Goal: Task Accomplishment & Management: Manage account settings

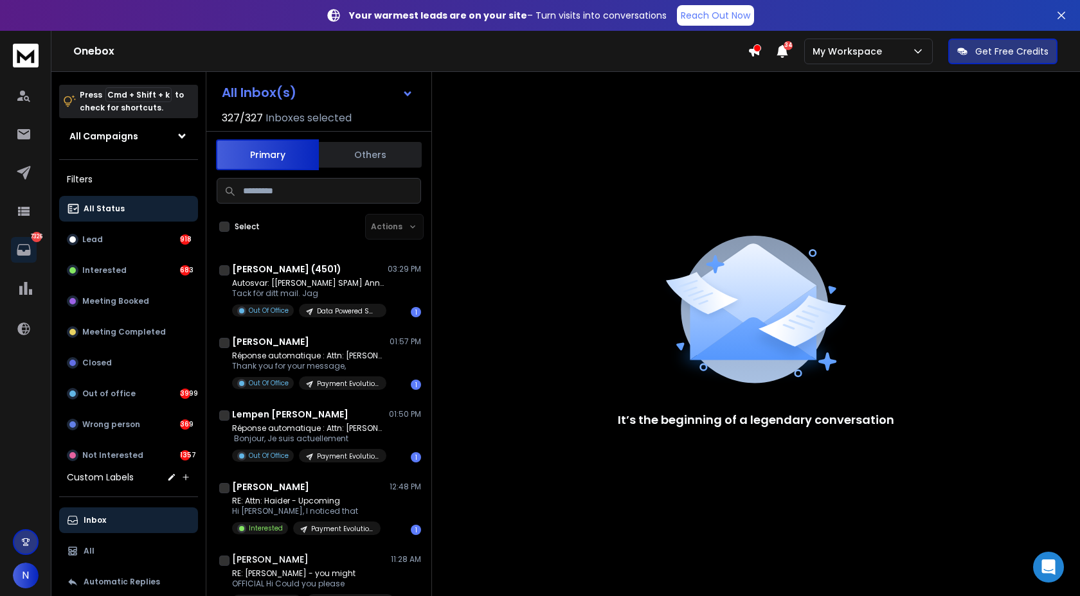
scroll to position [37, 0]
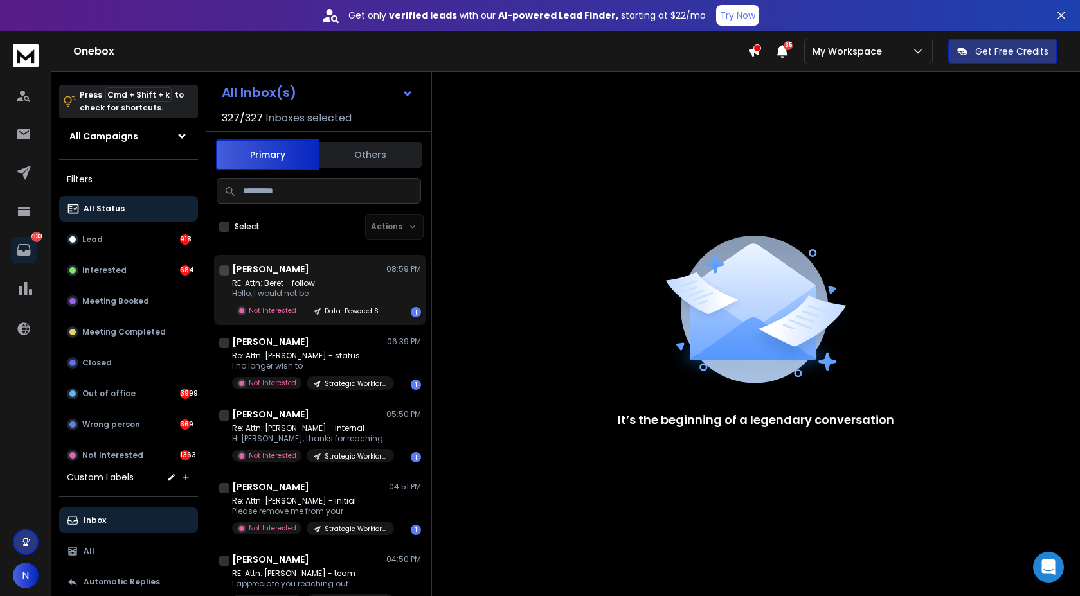
click at [372, 280] on p "RE: Attn: Beret - follow" at bounding box center [309, 283] width 154 height 10
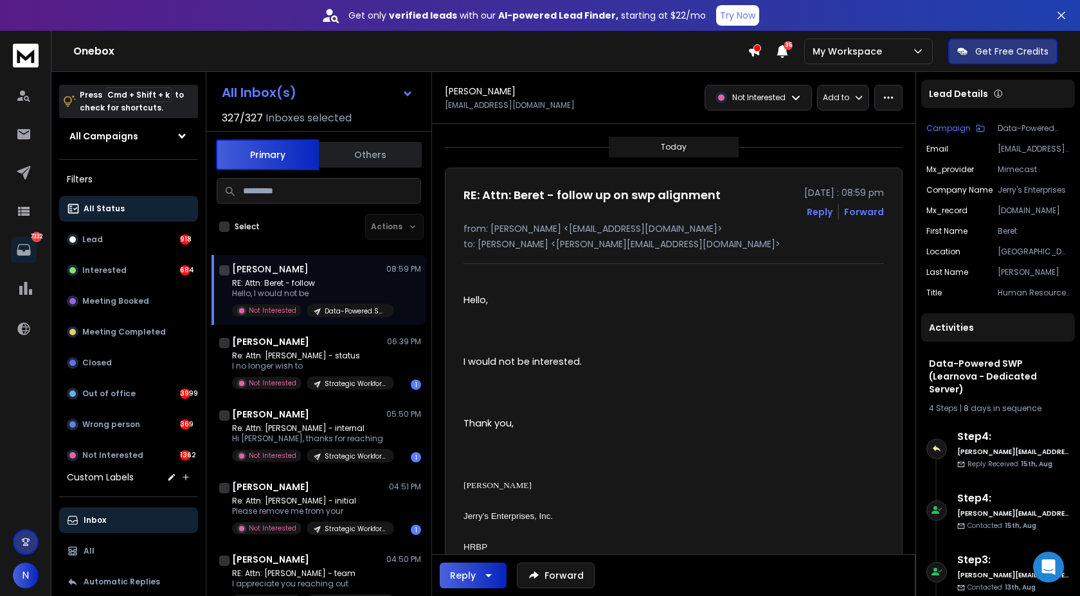
click at [886, 97] on icon "button" at bounding box center [888, 98] width 12 height 12
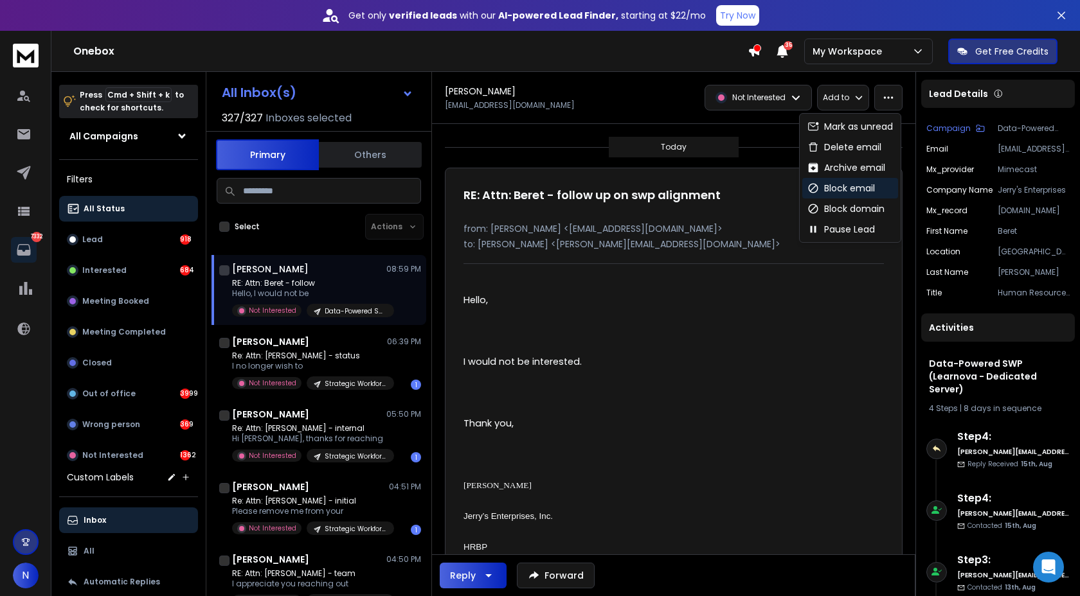
click at [840, 195] on div "Block email" at bounding box center [850, 188] width 96 height 21
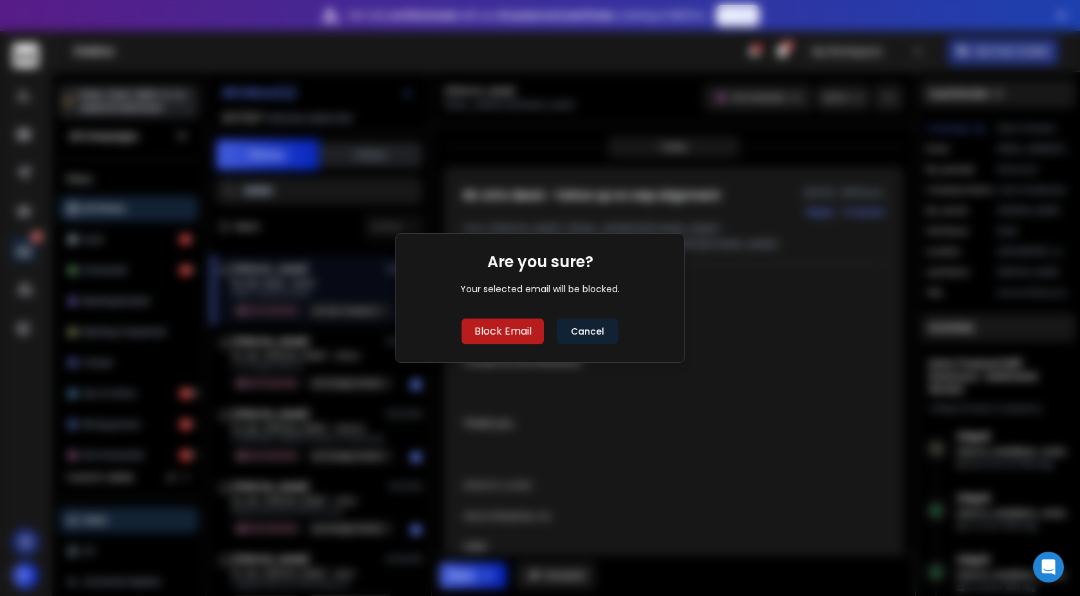
click at [501, 328] on button "Block Email" at bounding box center [502, 332] width 82 height 26
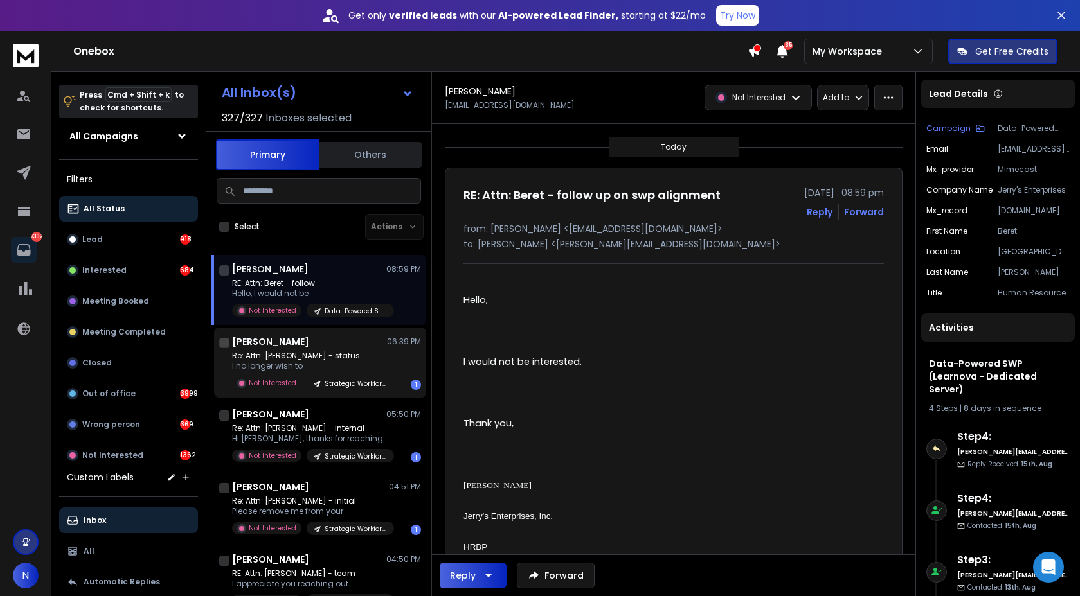
click at [340, 359] on p "Re: Attn: Roxanne - status" at bounding box center [309, 356] width 154 height 10
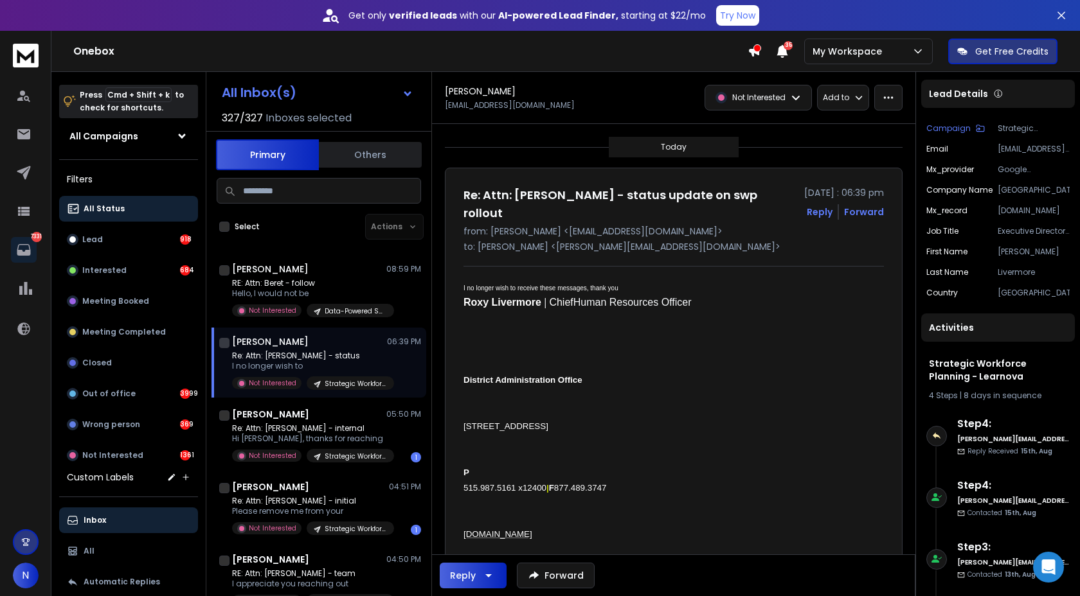
click at [885, 101] on icon "button" at bounding box center [888, 98] width 12 height 12
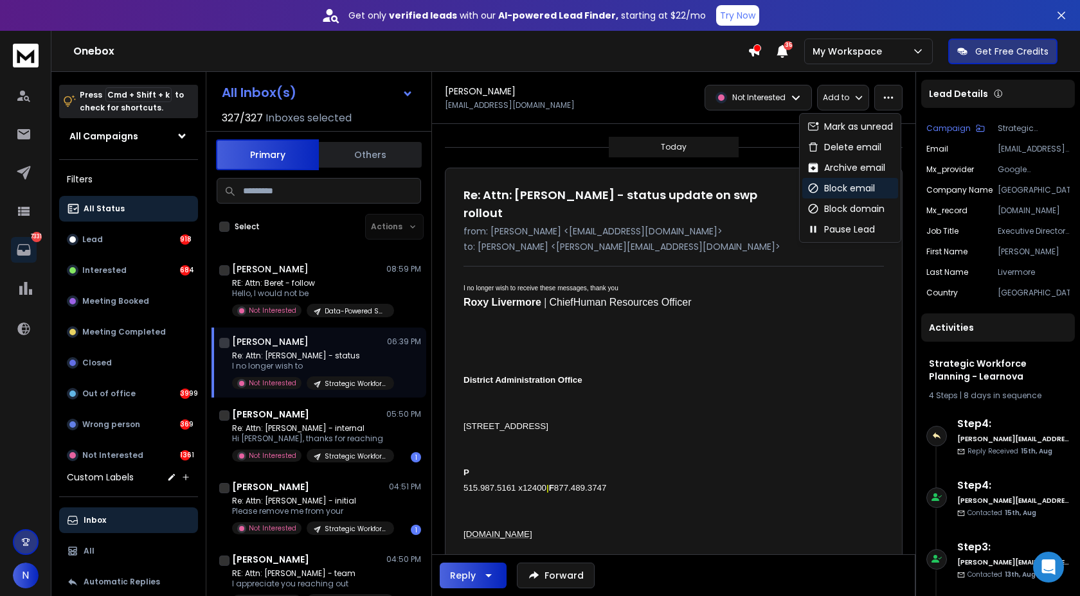
click at [826, 188] on div "Block email" at bounding box center [840, 188] width 67 height 13
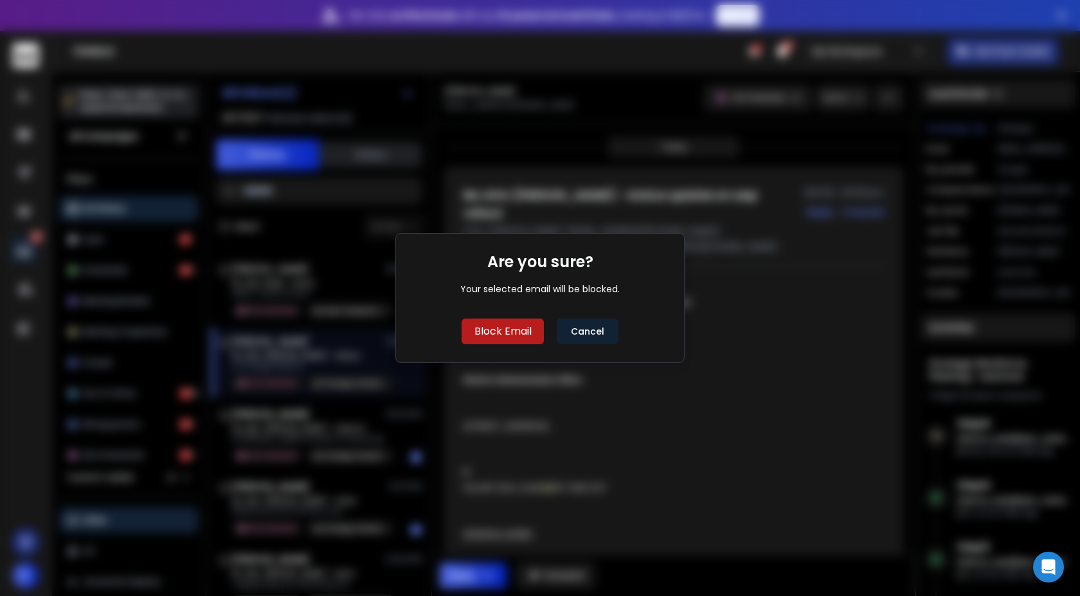
click at [508, 325] on button "Block Email" at bounding box center [502, 332] width 82 height 26
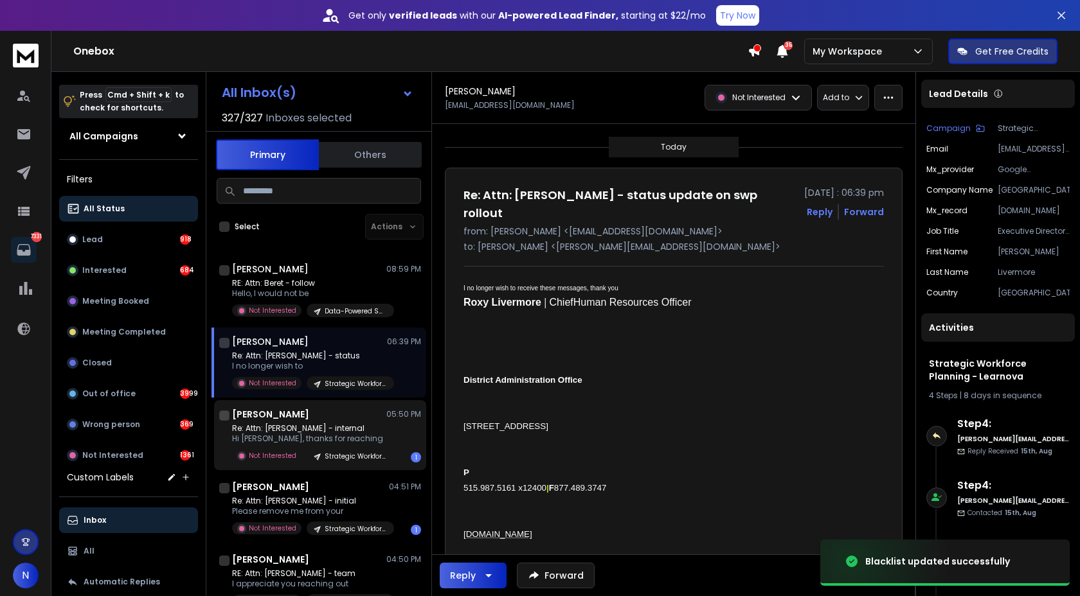
click at [286, 422] on div "Brett Medina 05:50 PM Re: Attn: Brett - internal Hi Brian, thanks for reaching …" at bounding box center [326, 435] width 189 height 55
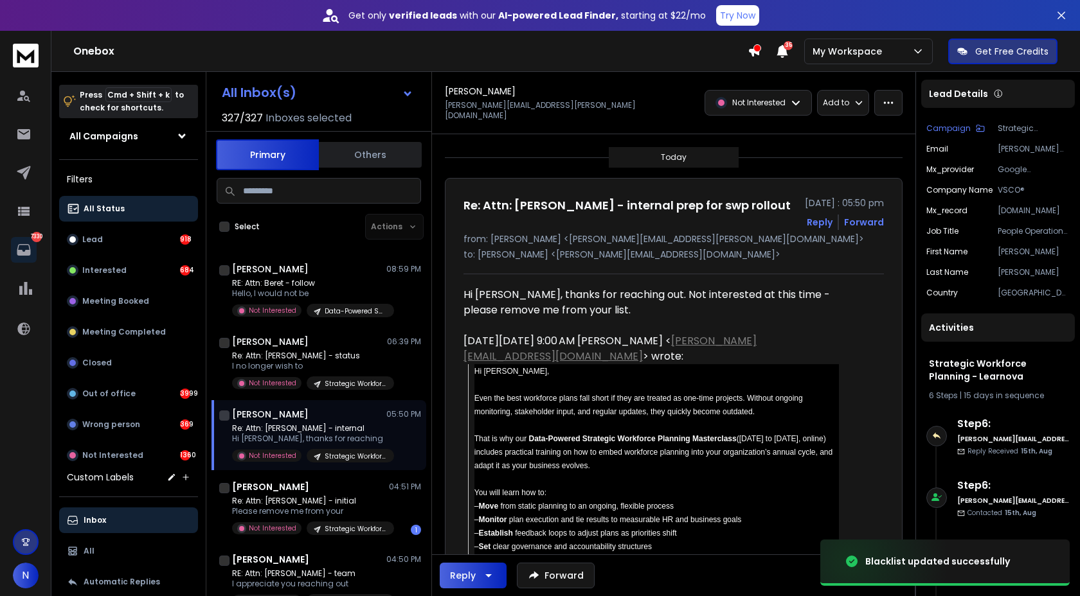
click at [890, 100] on icon "button" at bounding box center [888, 103] width 12 height 12
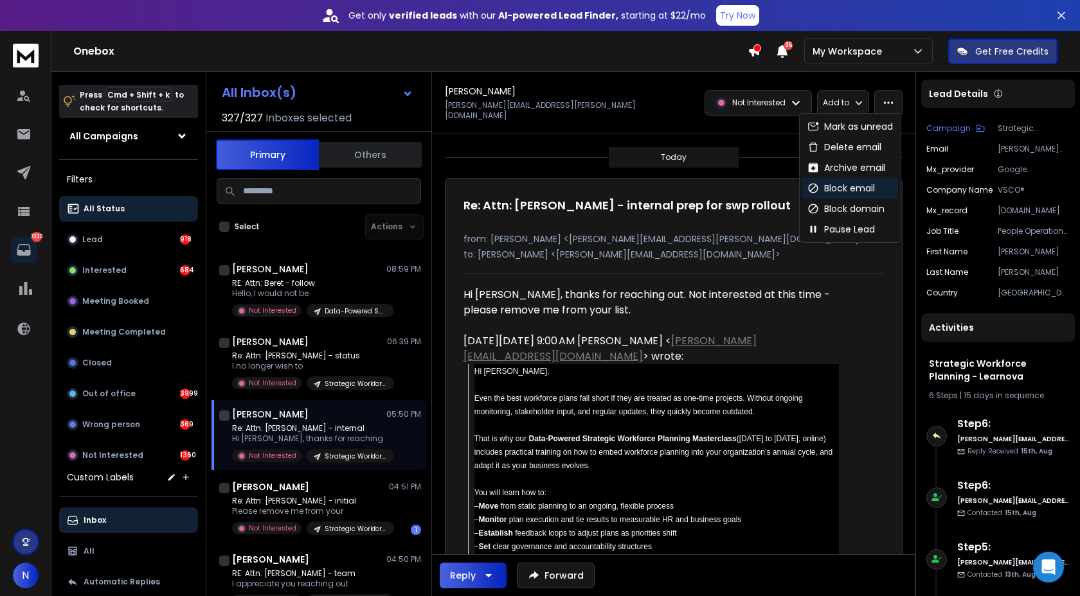
click at [831, 188] on div "Block email" at bounding box center [840, 188] width 67 height 13
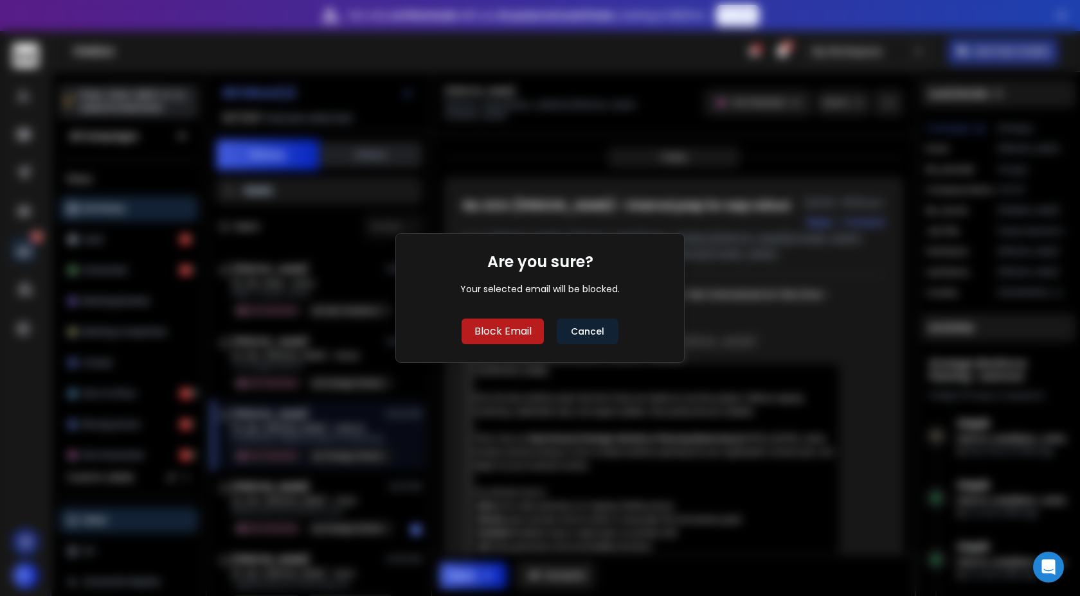
click at [486, 333] on button "Block Email" at bounding box center [502, 332] width 82 height 26
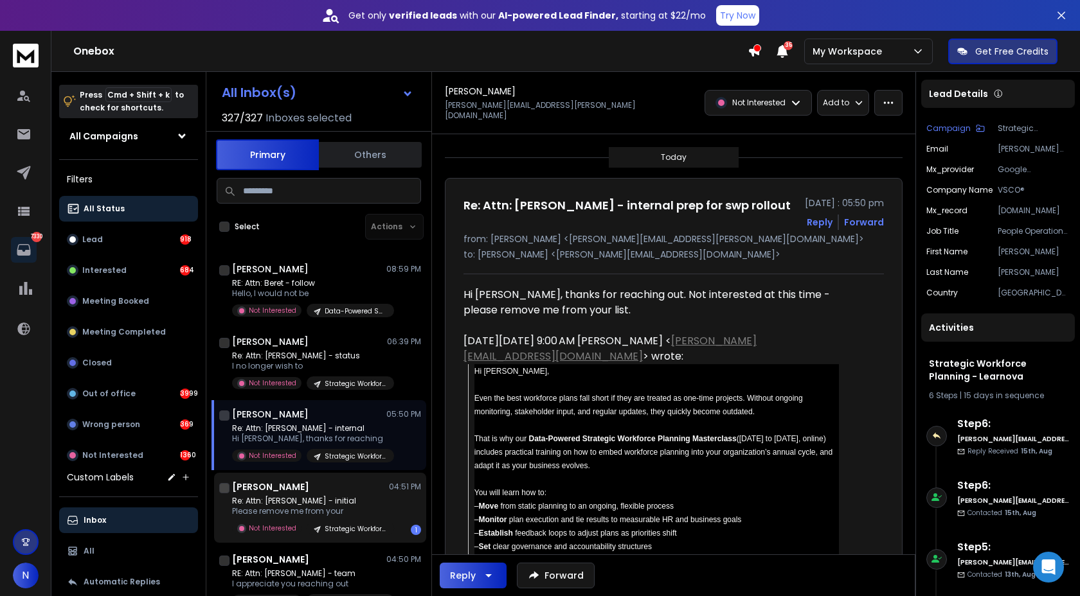
click at [345, 508] on p "Please remove me from your" at bounding box center [309, 511] width 154 height 10
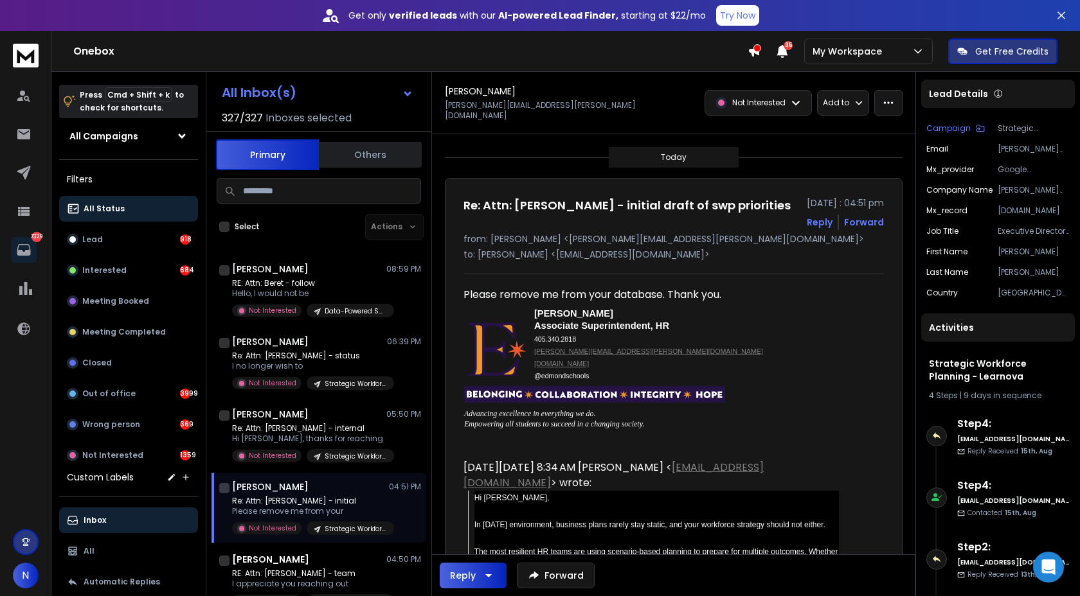
click at [886, 97] on icon "button" at bounding box center [888, 103] width 12 height 12
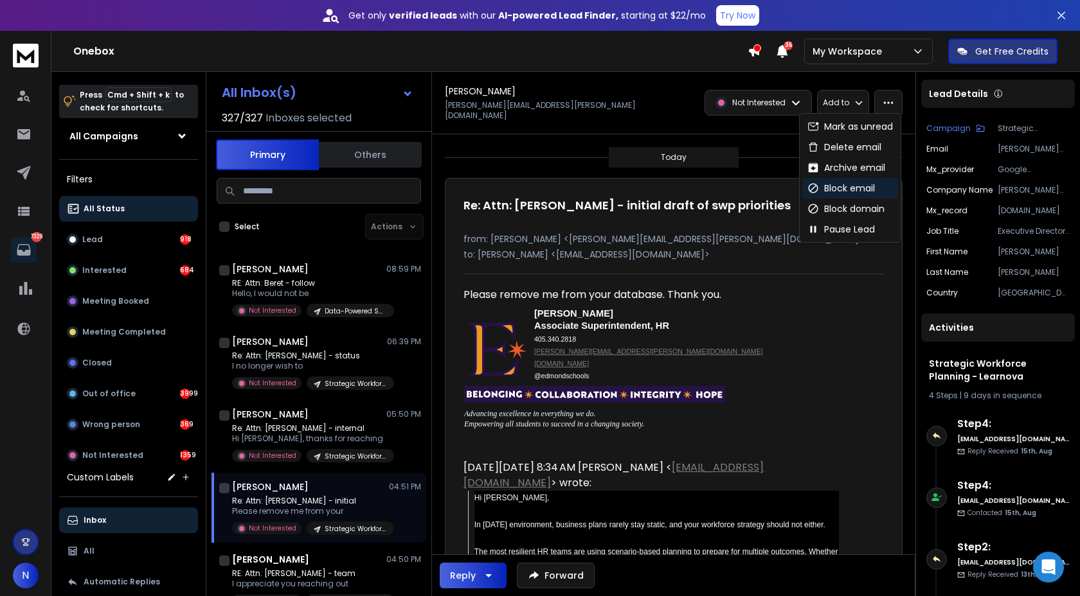
click at [828, 192] on div "Block email" at bounding box center [840, 188] width 67 height 13
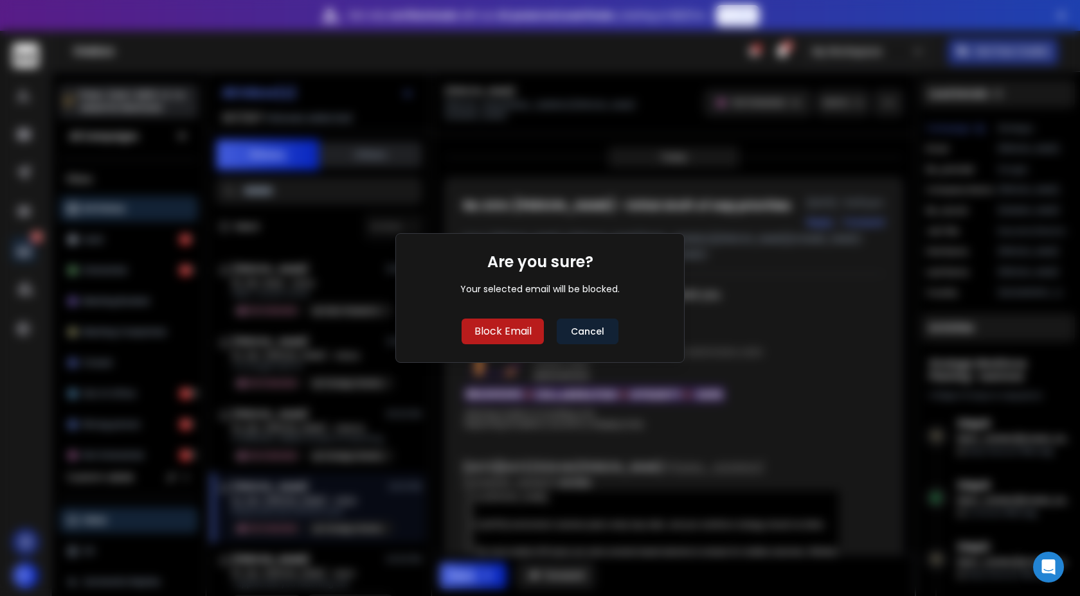
click at [503, 328] on button "Block Email" at bounding box center [502, 332] width 82 height 26
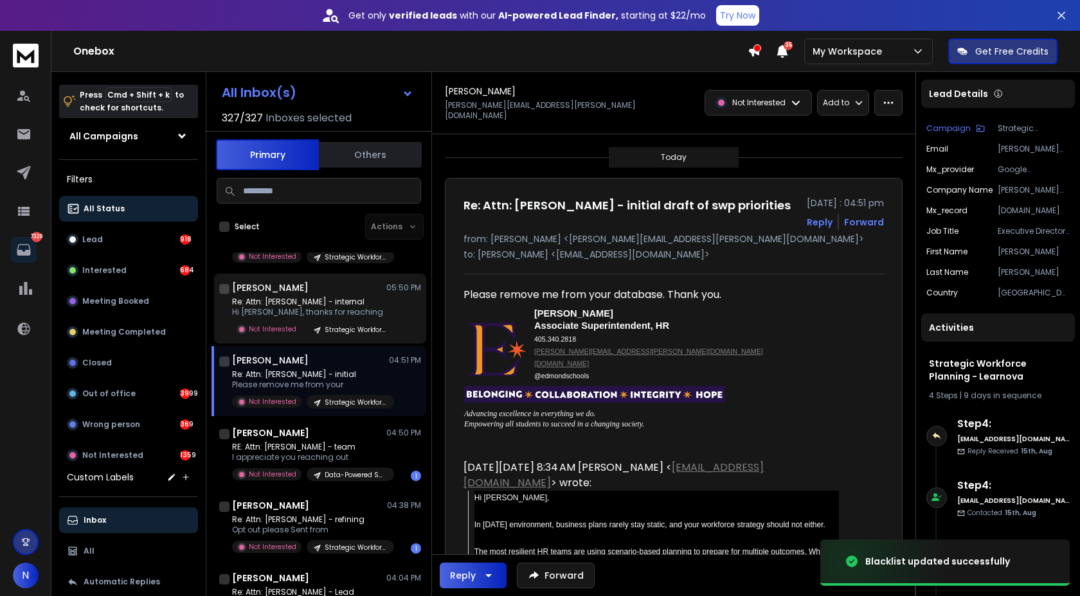
scroll to position [140, 0]
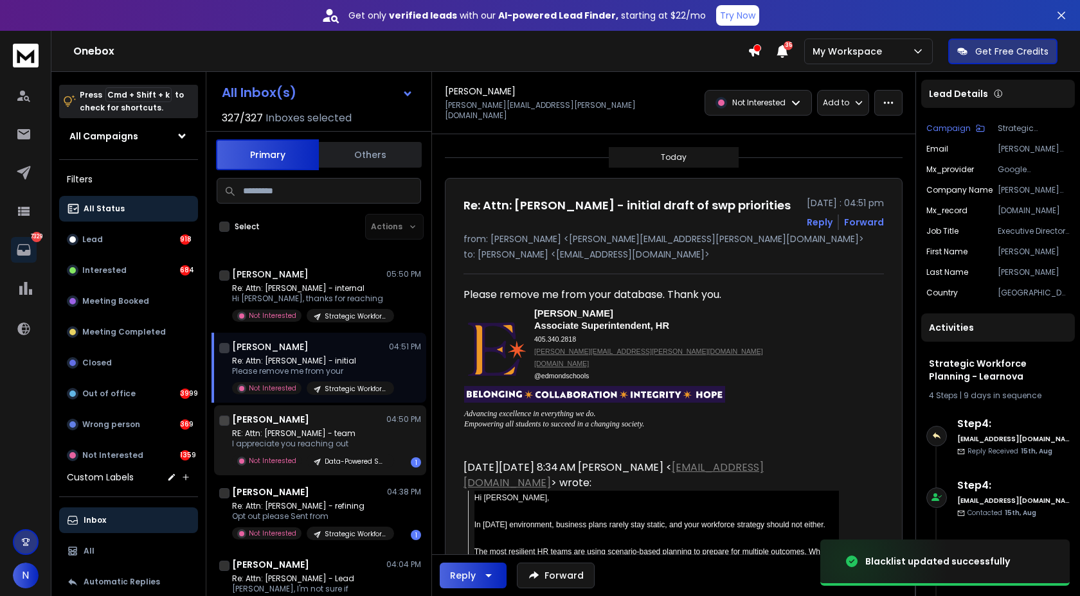
click at [353, 427] on div "Musachia 04:50 PM RE: Attn: Laurie - team I appreciate you reaching out Not Int…" at bounding box center [326, 440] width 189 height 55
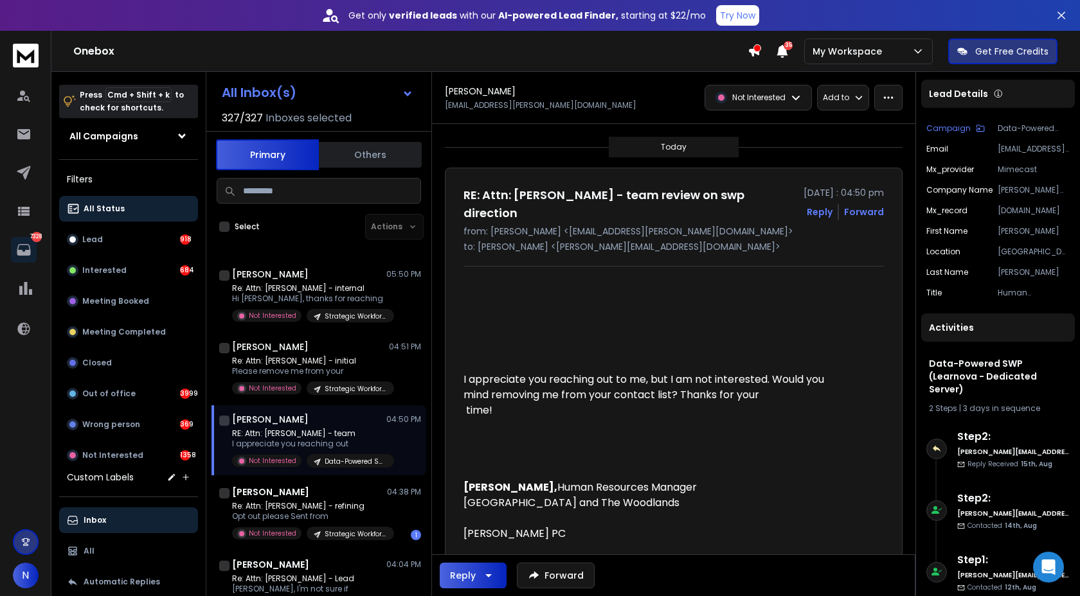
click at [884, 94] on icon "button" at bounding box center [888, 98] width 12 height 12
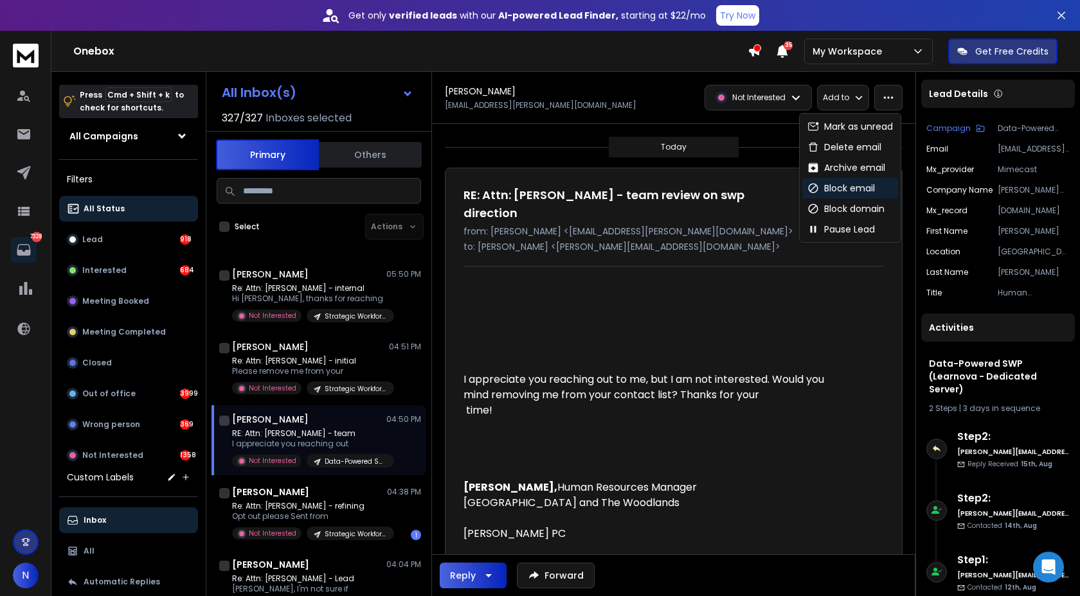
click at [843, 183] on div "Block email" at bounding box center [840, 188] width 67 height 13
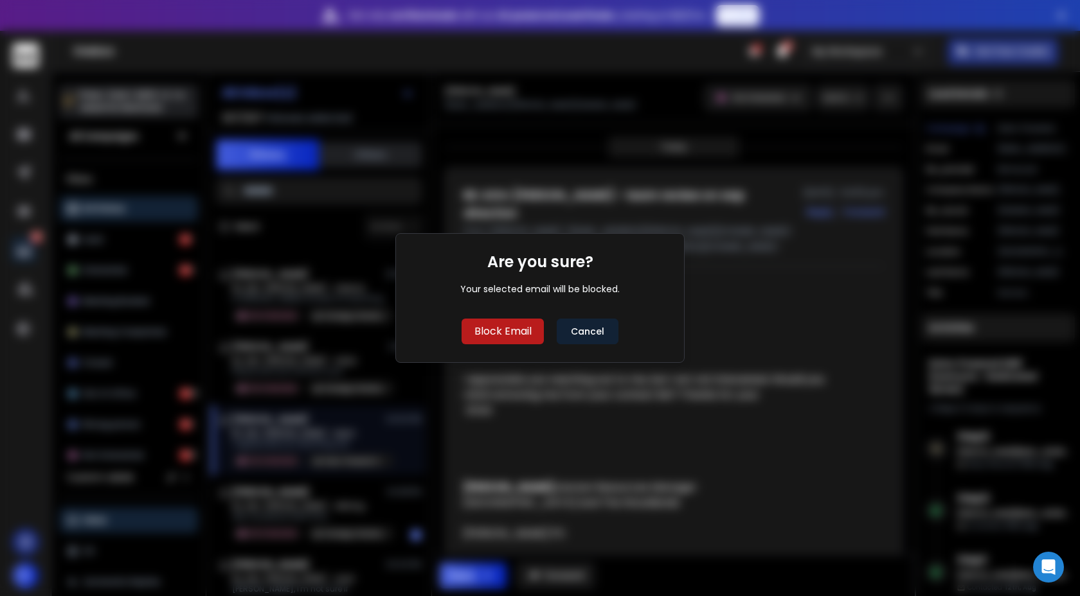
click at [503, 326] on button "Block Email" at bounding box center [502, 332] width 82 height 26
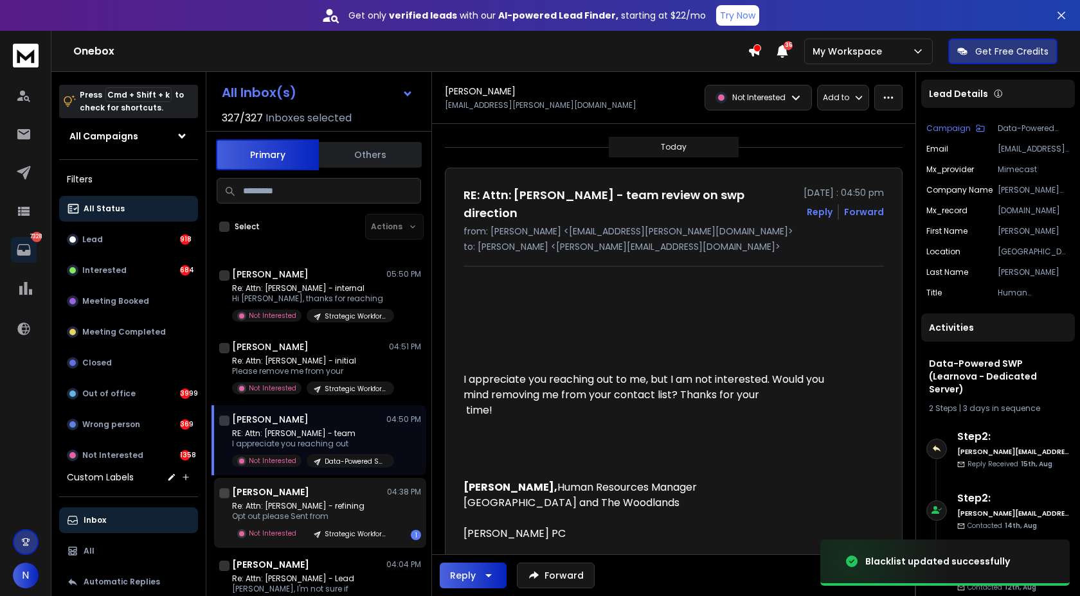
click at [314, 508] on p "Re: Attn: Noreen - refining" at bounding box center [309, 506] width 154 height 10
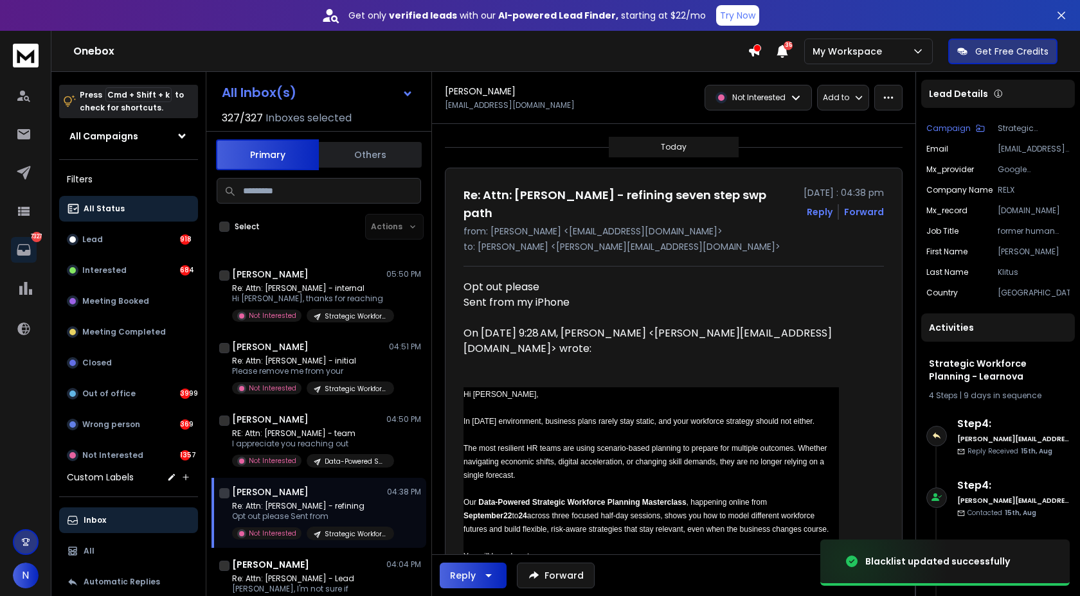
click at [882, 107] on button "button" at bounding box center [888, 98] width 28 height 26
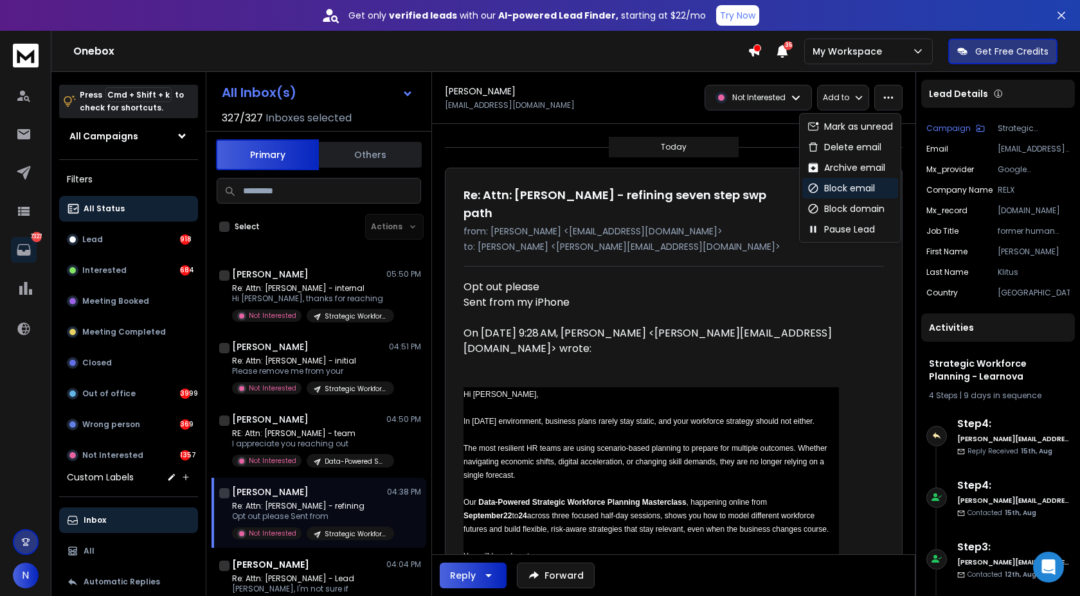
click at [823, 189] on div "Block email" at bounding box center [840, 188] width 67 height 13
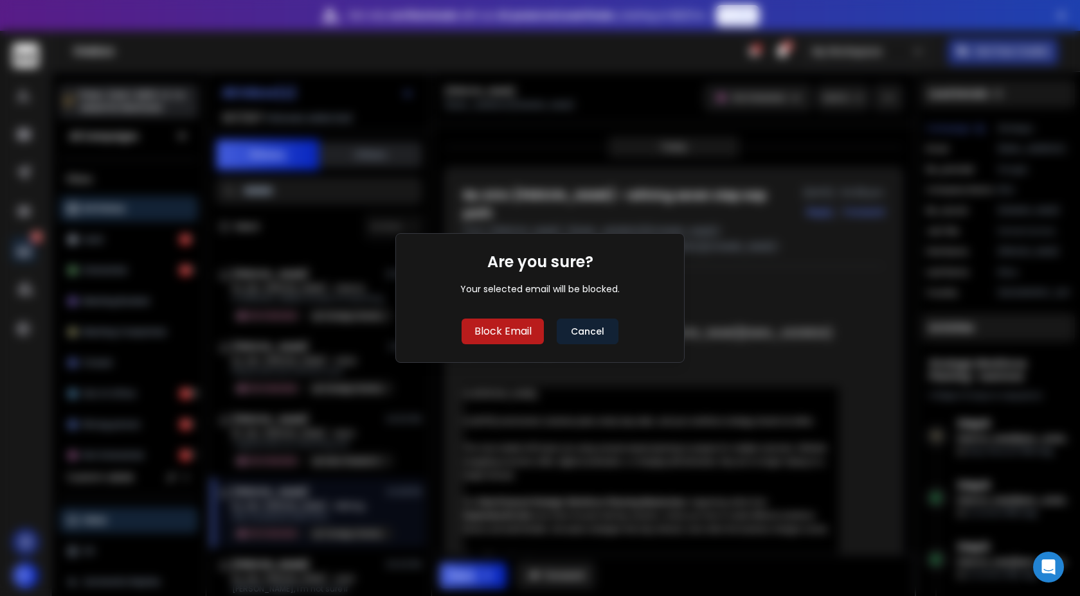
click at [490, 330] on button "Block Email" at bounding box center [502, 332] width 82 height 26
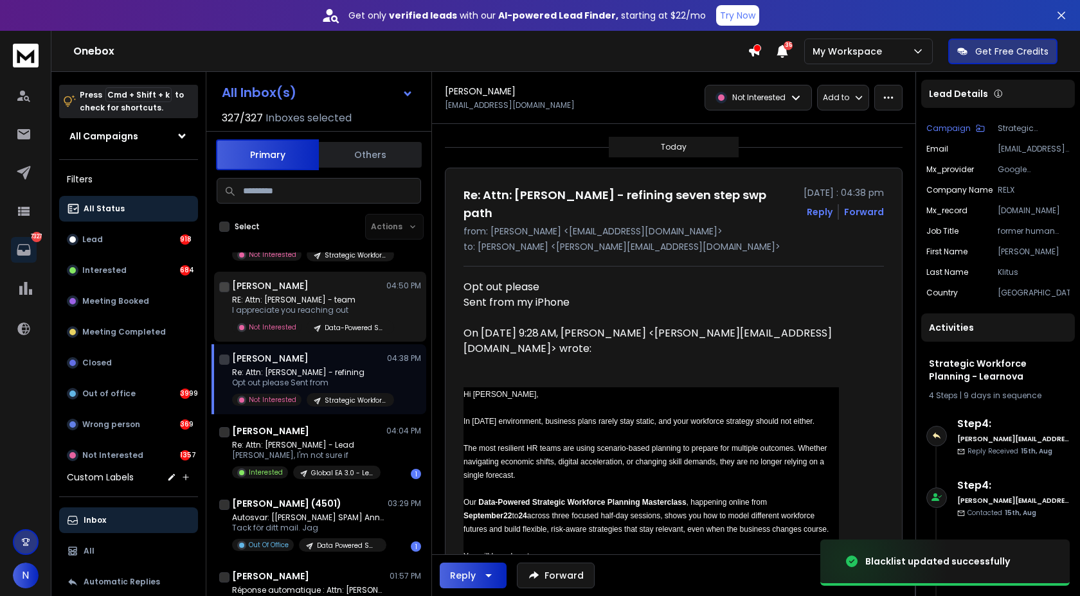
scroll to position [276, 0]
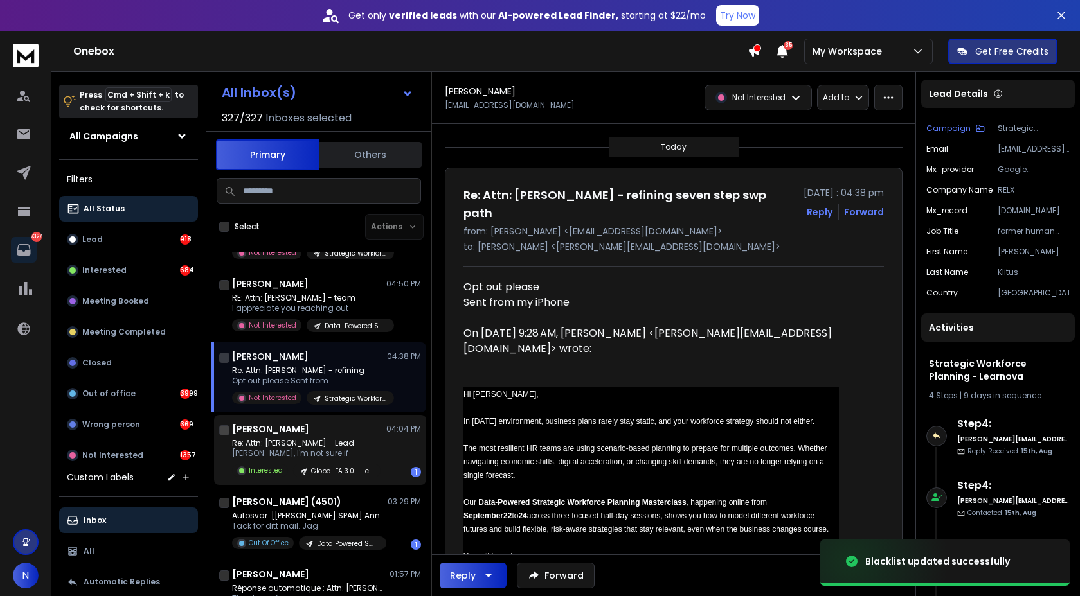
click at [343, 437] on div "Aprylle Larson 04:04 PM Re: Attn: Aprylle - Lead Alicia, I'm not sure if Intere…" at bounding box center [326, 450] width 189 height 55
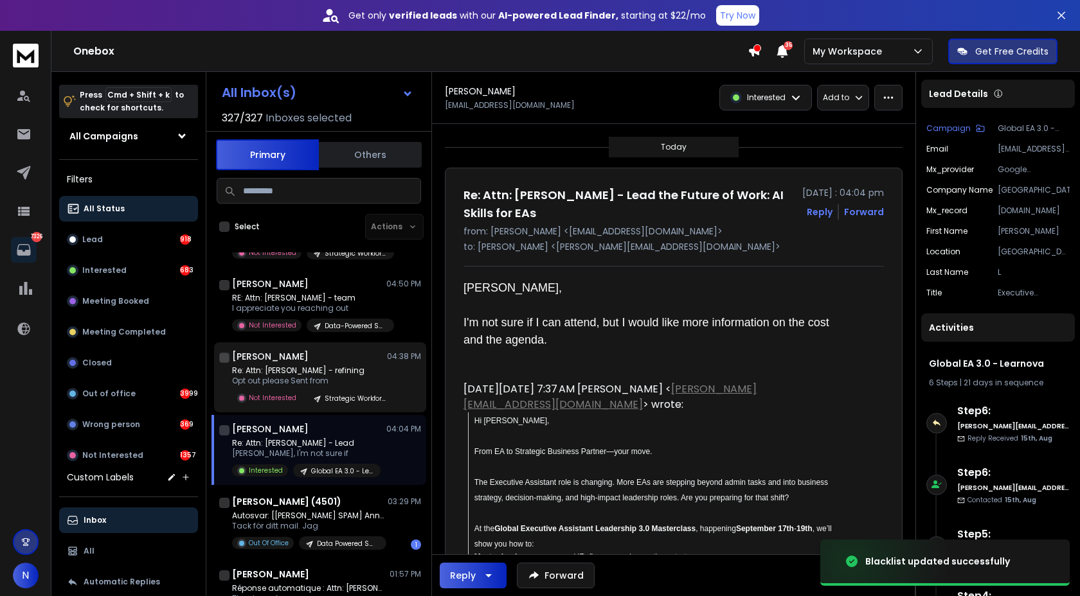
scroll to position [0, 0]
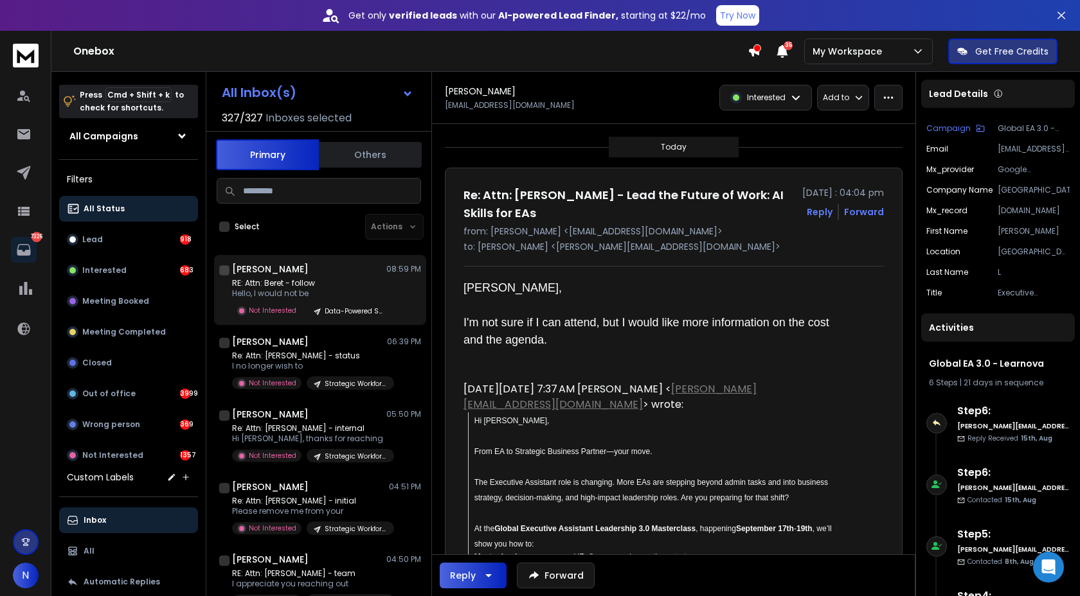
click at [346, 281] on p "RE: Attn: Beret - follow" at bounding box center [309, 283] width 154 height 10
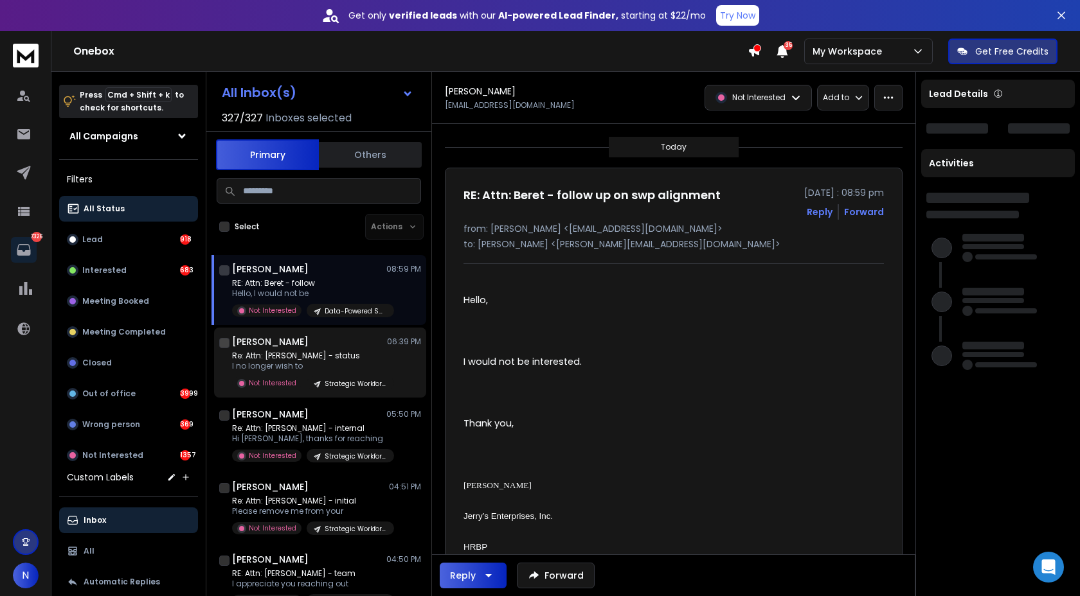
click at [344, 350] on div "Roxanne Livermore 06:39 PM Re: Attn: Roxanne - status I no longer wish to Not I…" at bounding box center [326, 362] width 189 height 55
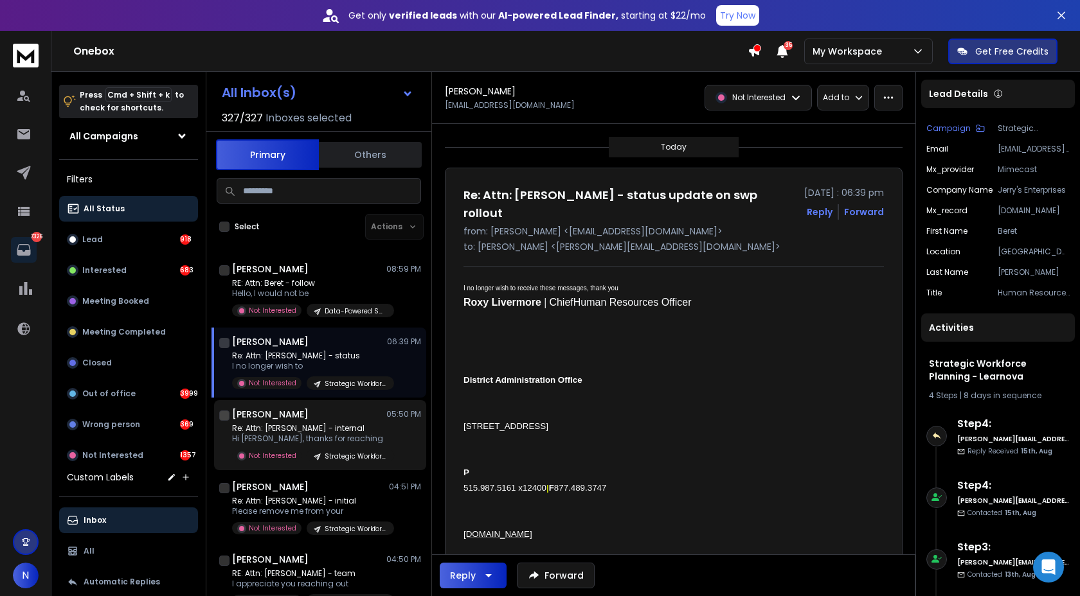
click at [326, 444] on div "Re: Attn: Brett - internal Hi Brian, thanks for reaching Not Interested Strateg…" at bounding box center [313, 443] width 162 height 39
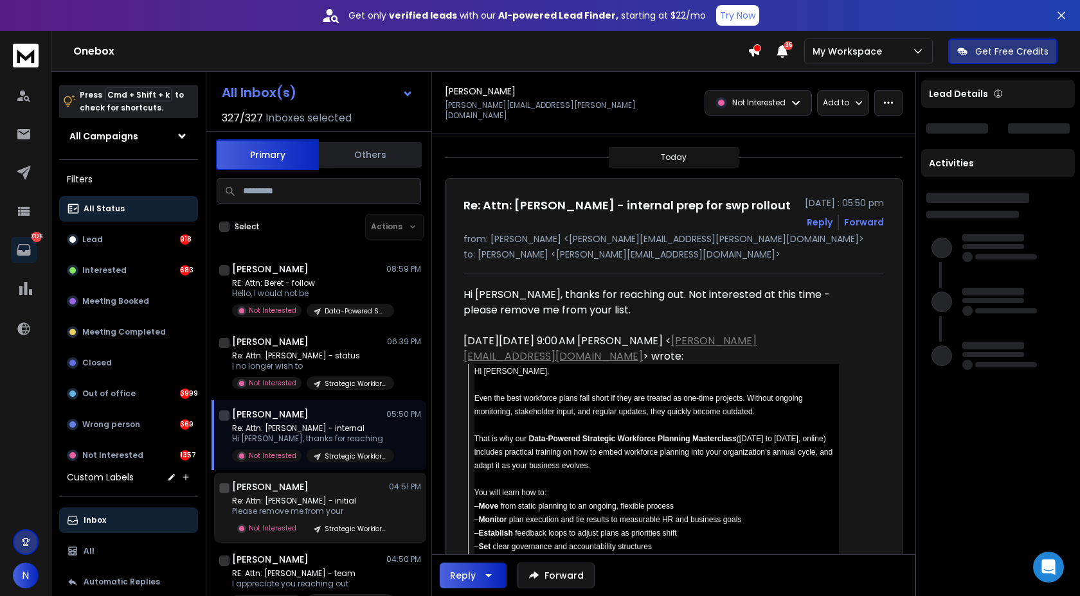
click at [316, 506] on p "Please remove me from your" at bounding box center [309, 511] width 154 height 10
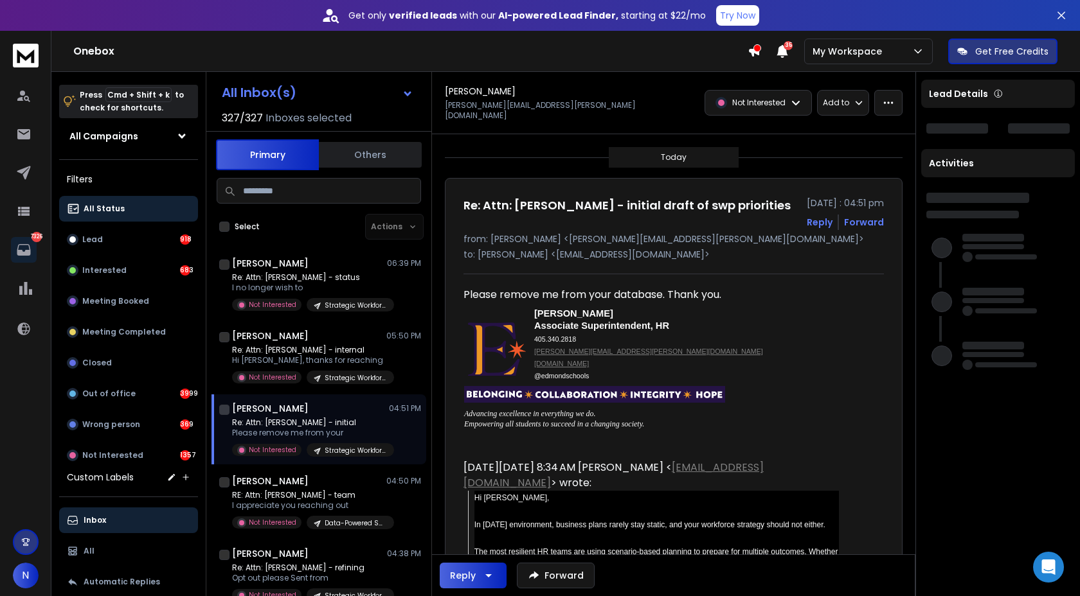
scroll to position [94, 0]
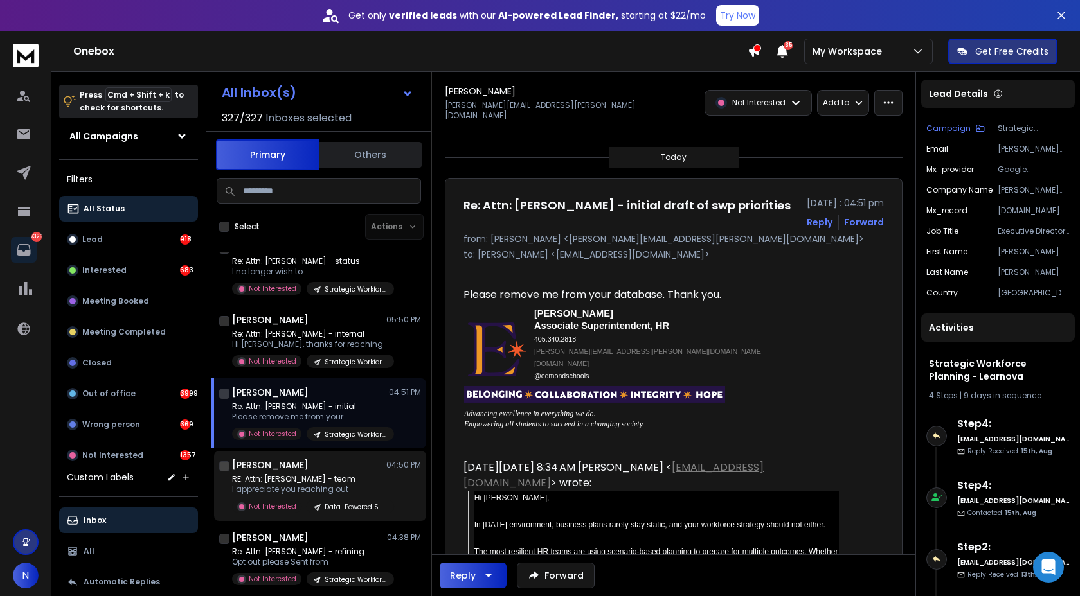
click at [331, 469] on div "Musachia 04:50 PM" at bounding box center [326, 465] width 189 height 13
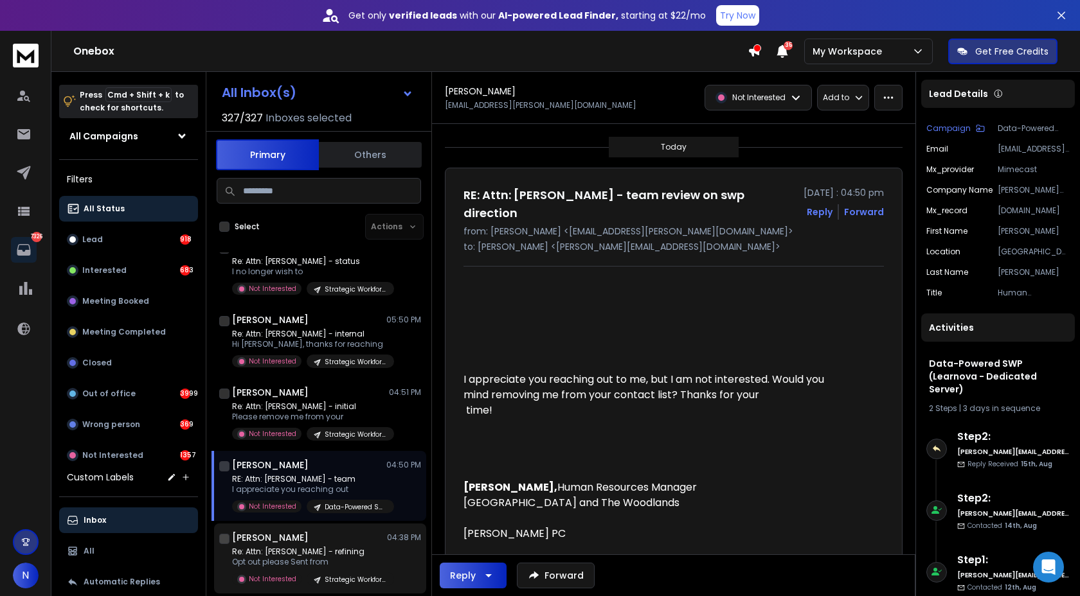
click at [317, 529] on div "Noreen Klitus 04:38 PM Re: Attn: Noreen - refining Opt out please Sent from Not…" at bounding box center [320, 559] width 212 height 70
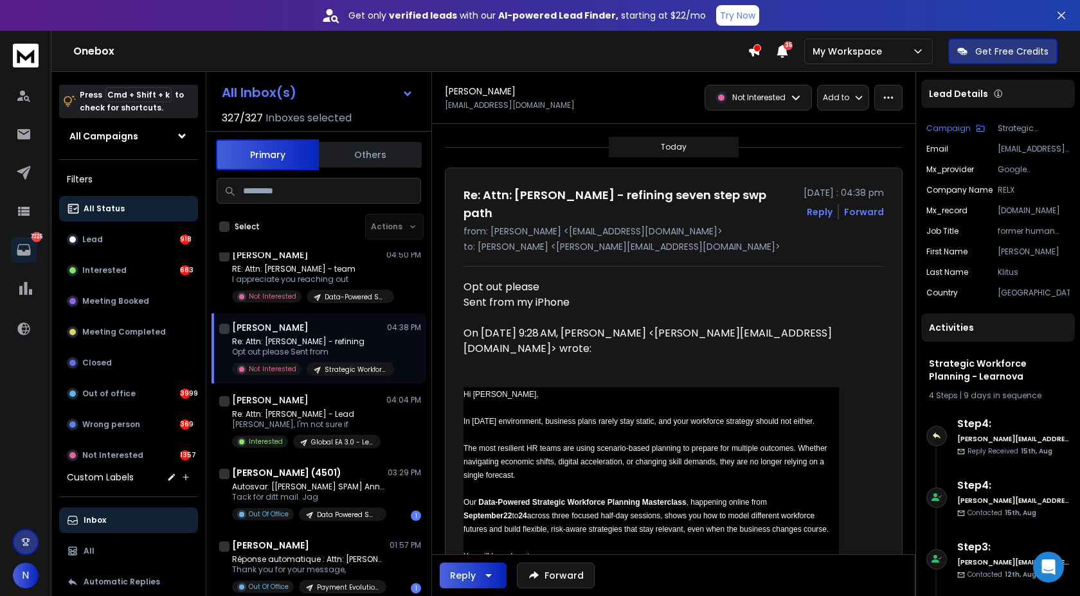
scroll to position [0, 0]
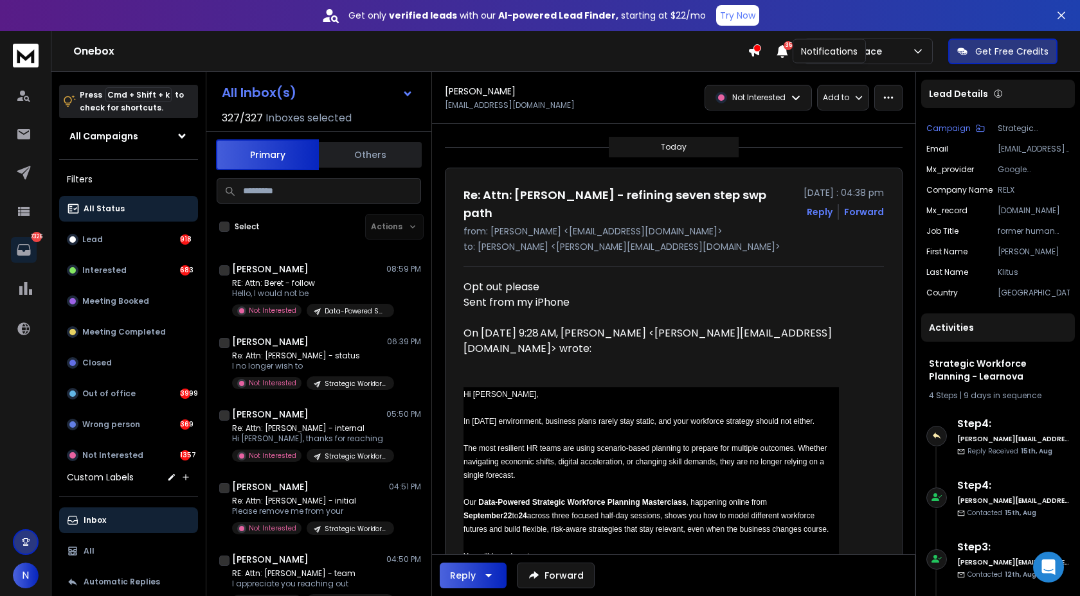
click at [852, 47] on div "Notifications" at bounding box center [828, 51] width 73 height 24
click at [896, 49] on div "My Workspace" at bounding box center [868, 51] width 112 height 13
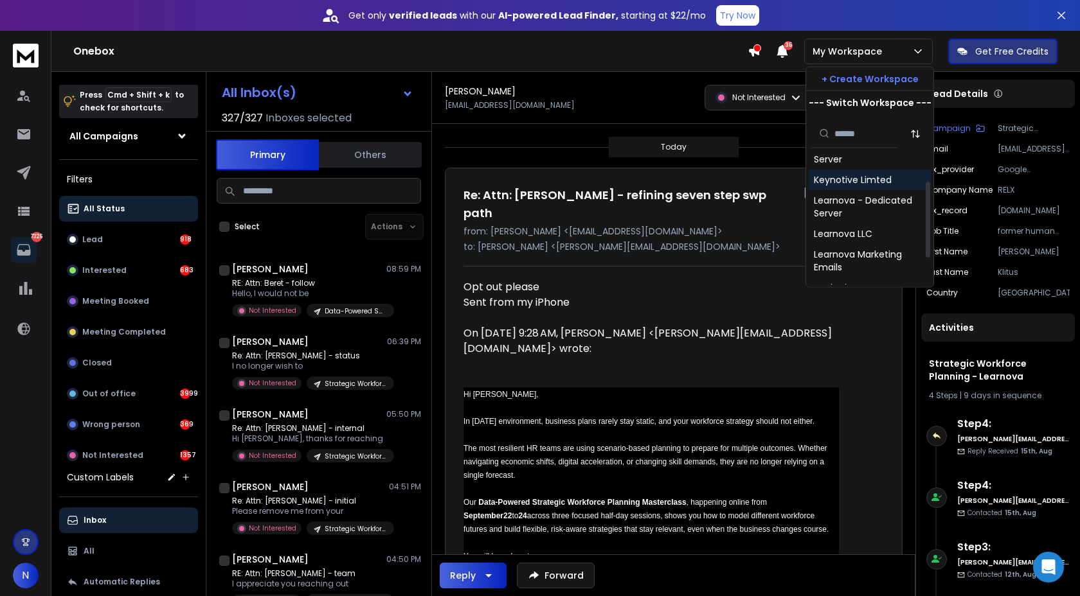
scroll to position [45, 0]
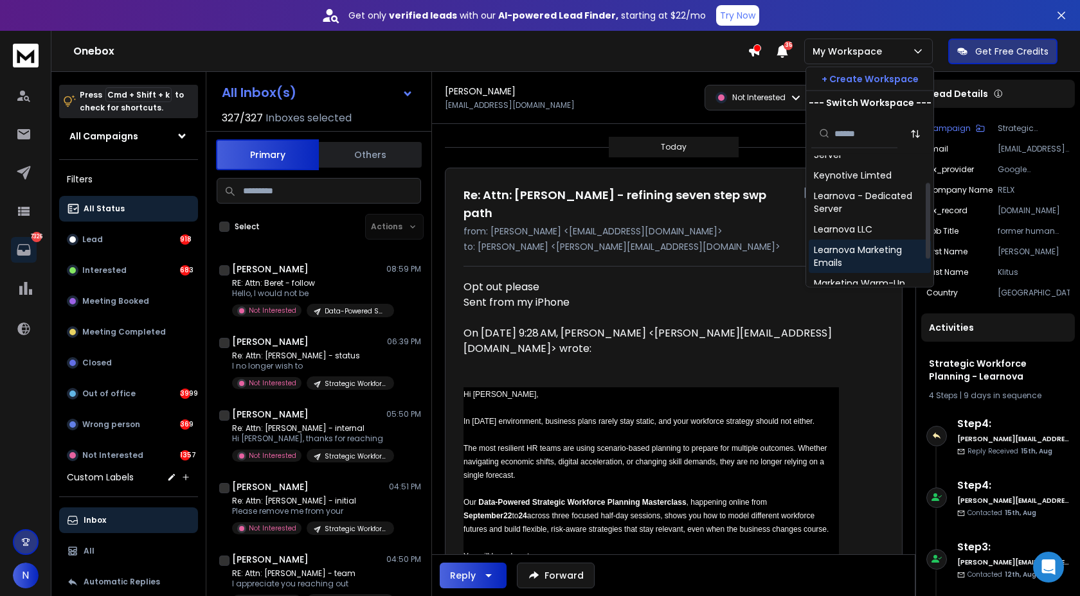
click at [853, 249] on div "Learnova Marketing Emails" at bounding box center [870, 257] width 112 height 26
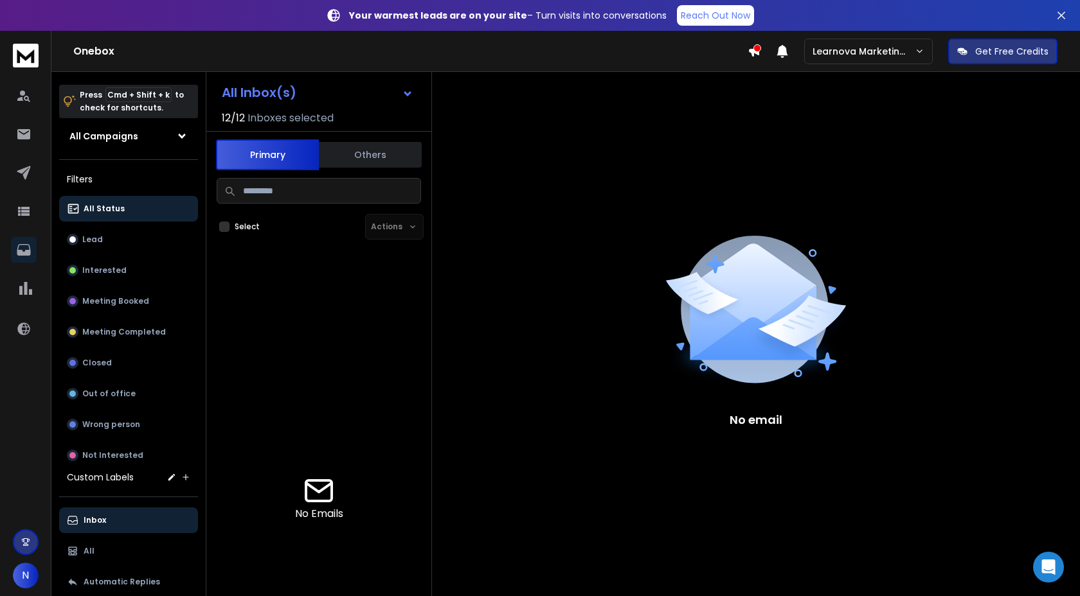
click at [332, 163] on button "Others" at bounding box center [370, 155] width 103 height 28
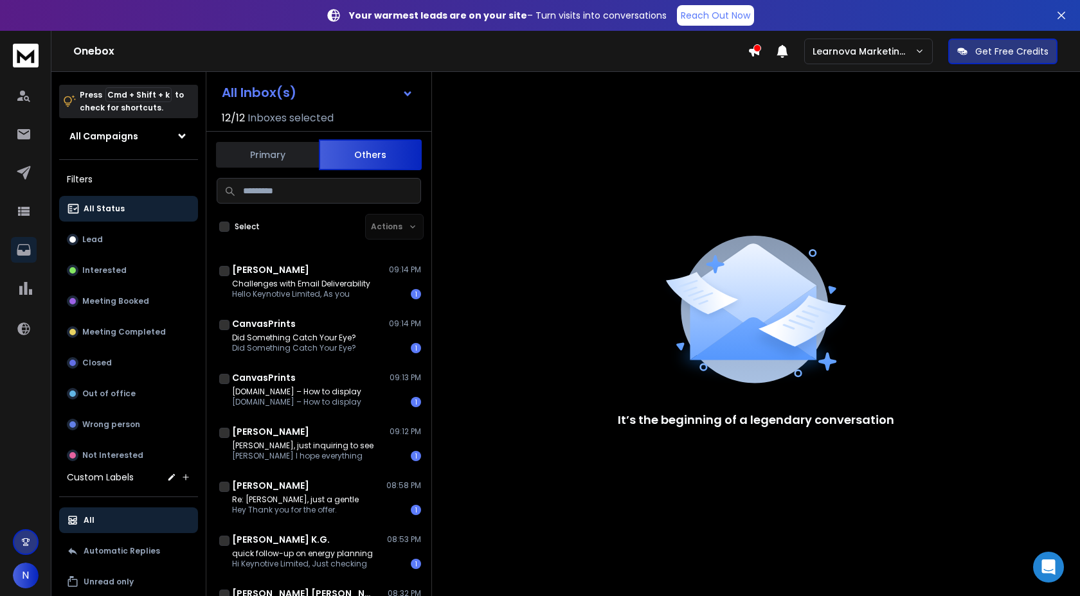
scroll to position [379, 0]
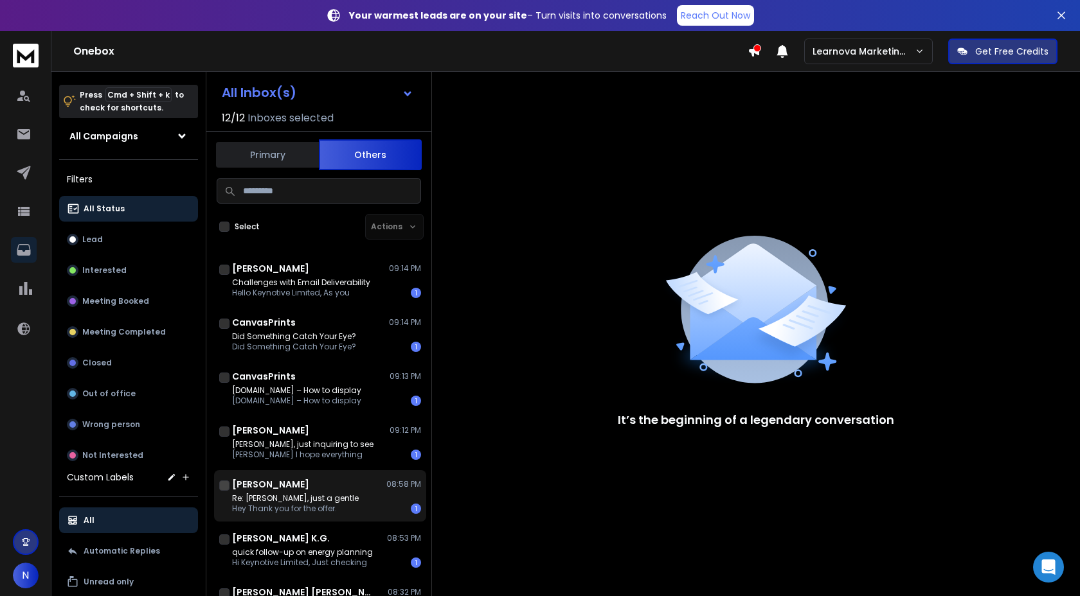
click at [295, 518] on div "Xavier Clarkson 08:58 PM Re: Xavier, just a gentle Hey Thank you for the offer.…" at bounding box center [320, 495] width 212 height 51
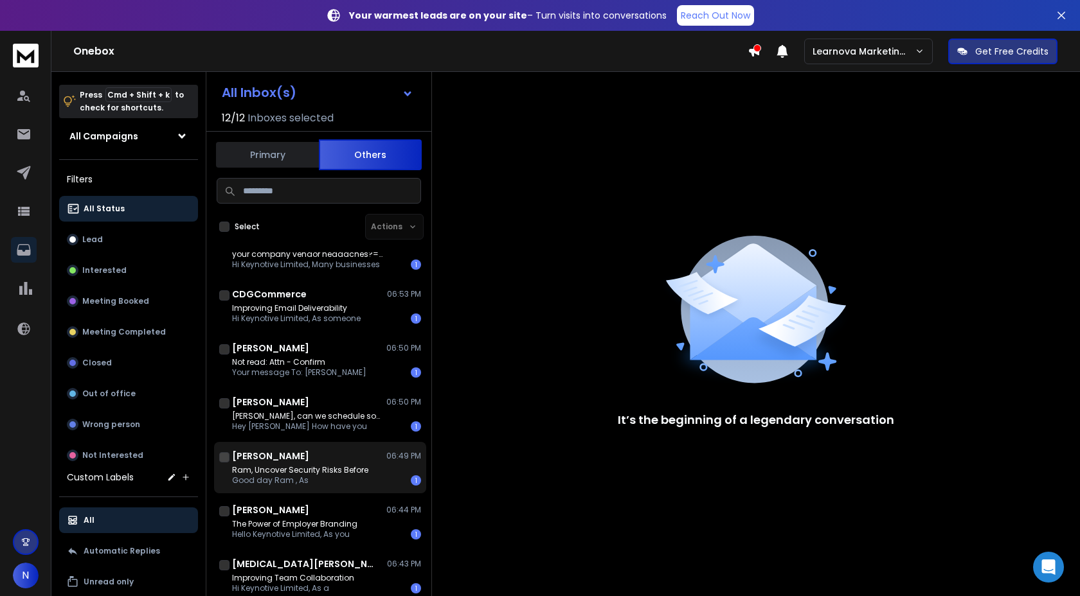
scroll to position [0, 0]
click at [332, 461] on div "James Bennett 06:49 PM" at bounding box center [326, 456] width 189 height 13
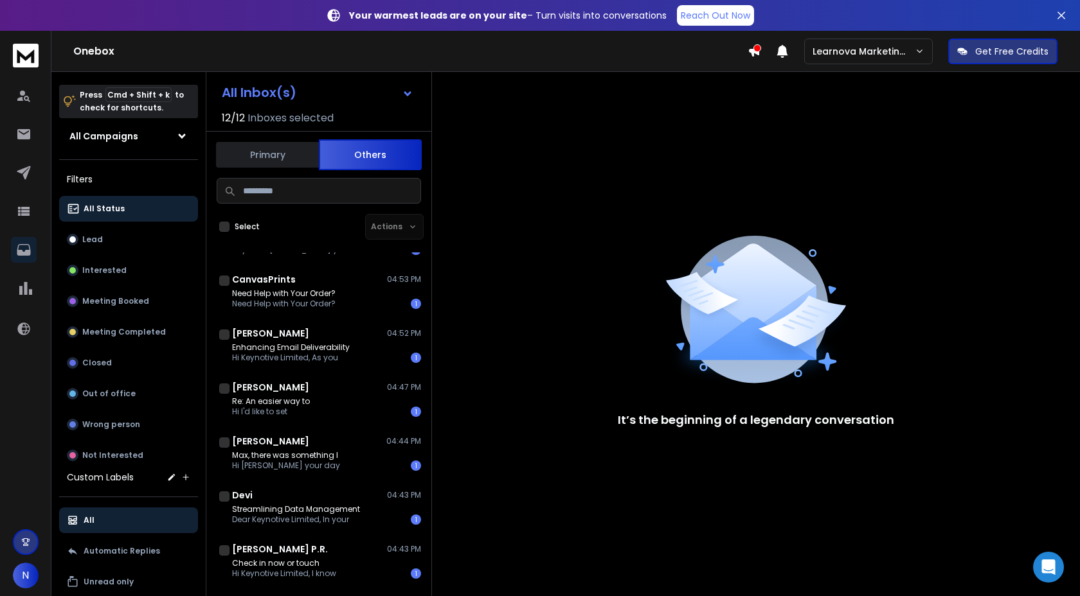
scroll to position [4742, 0]
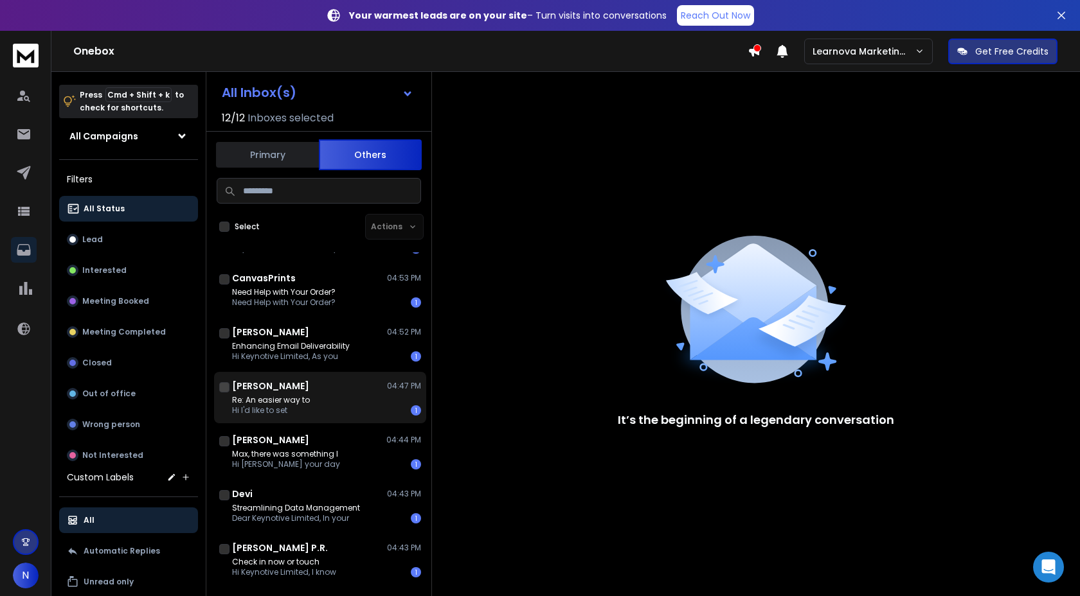
click at [355, 387] on div "Carlie Chugg 04:47 PM" at bounding box center [326, 386] width 189 height 13
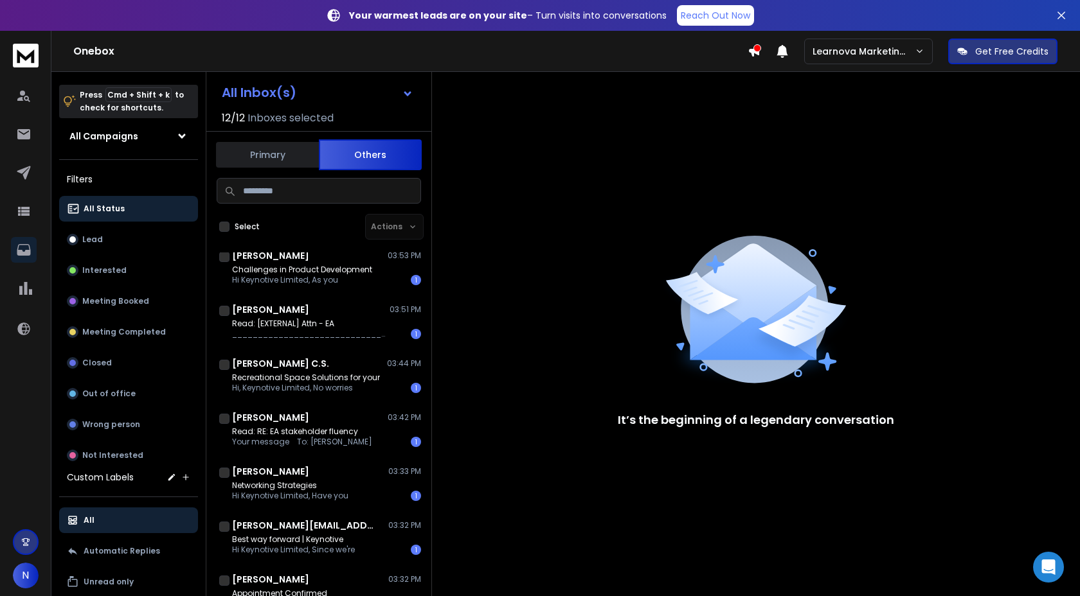
scroll to position [5786, 0]
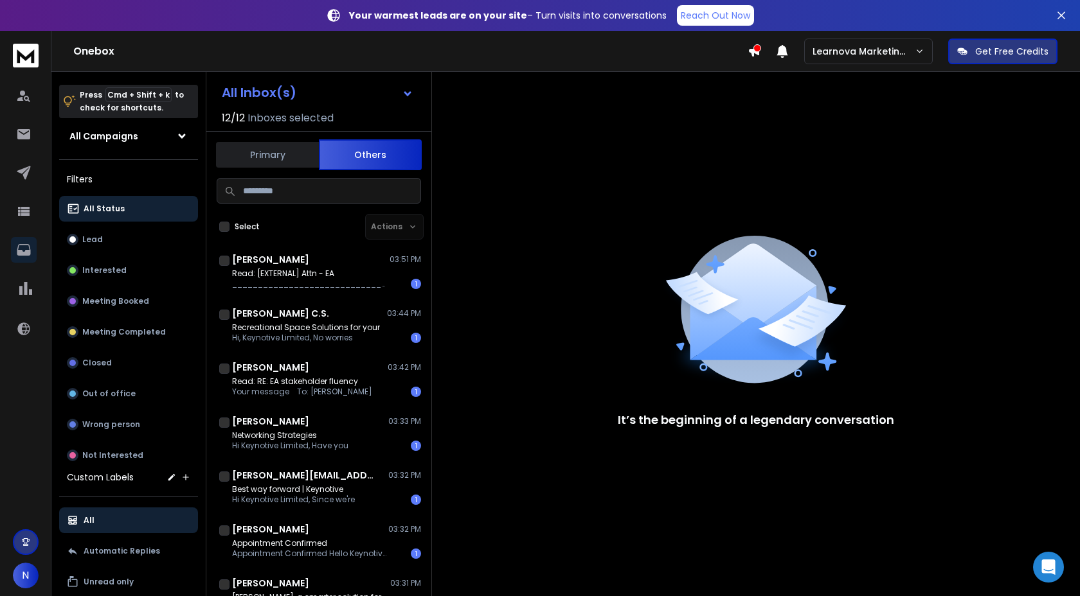
click at [268, 150] on button "Primary" at bounding box center [267, 155] width 103 height 28
